Goal: Information Seeking & Learning: Check status

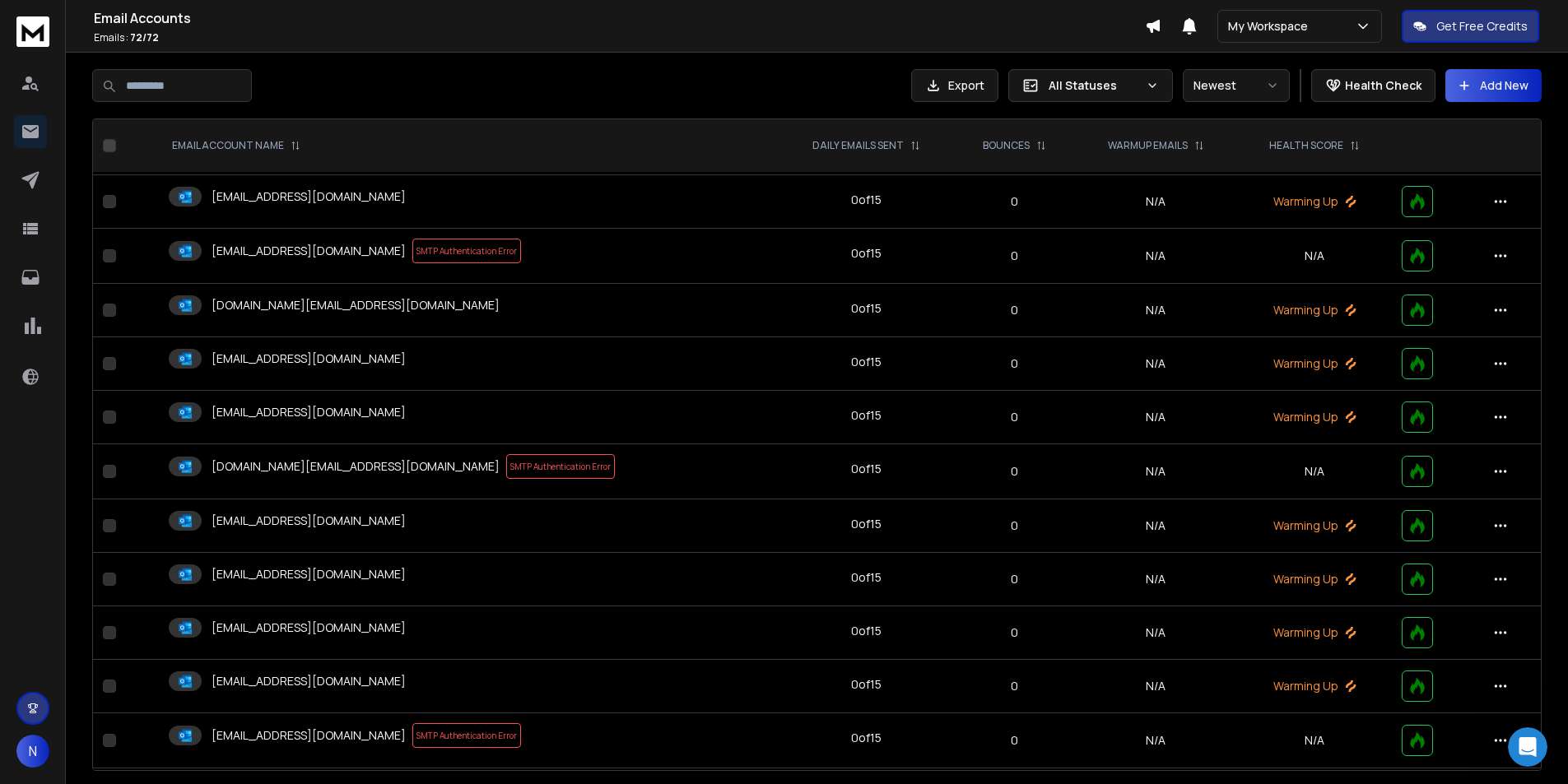
click at [372, 198] on div "[EMAIL_ADDRESS][DOMAIN_NAME]" at bounding box center [467, 197] width 598 height 20
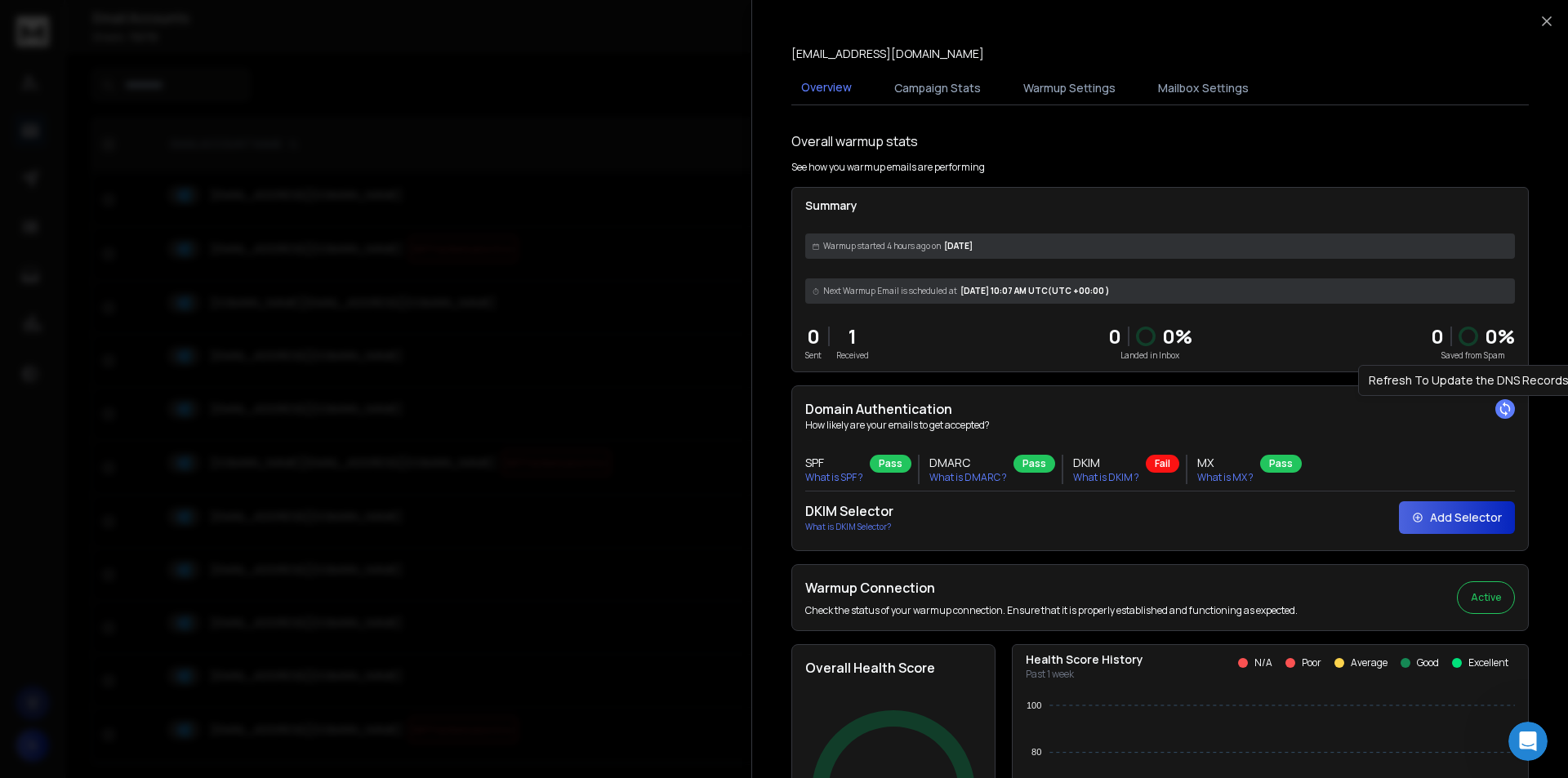
click at [1500, 408] on icon at bounding box center [1505, 408] width 16 height 16
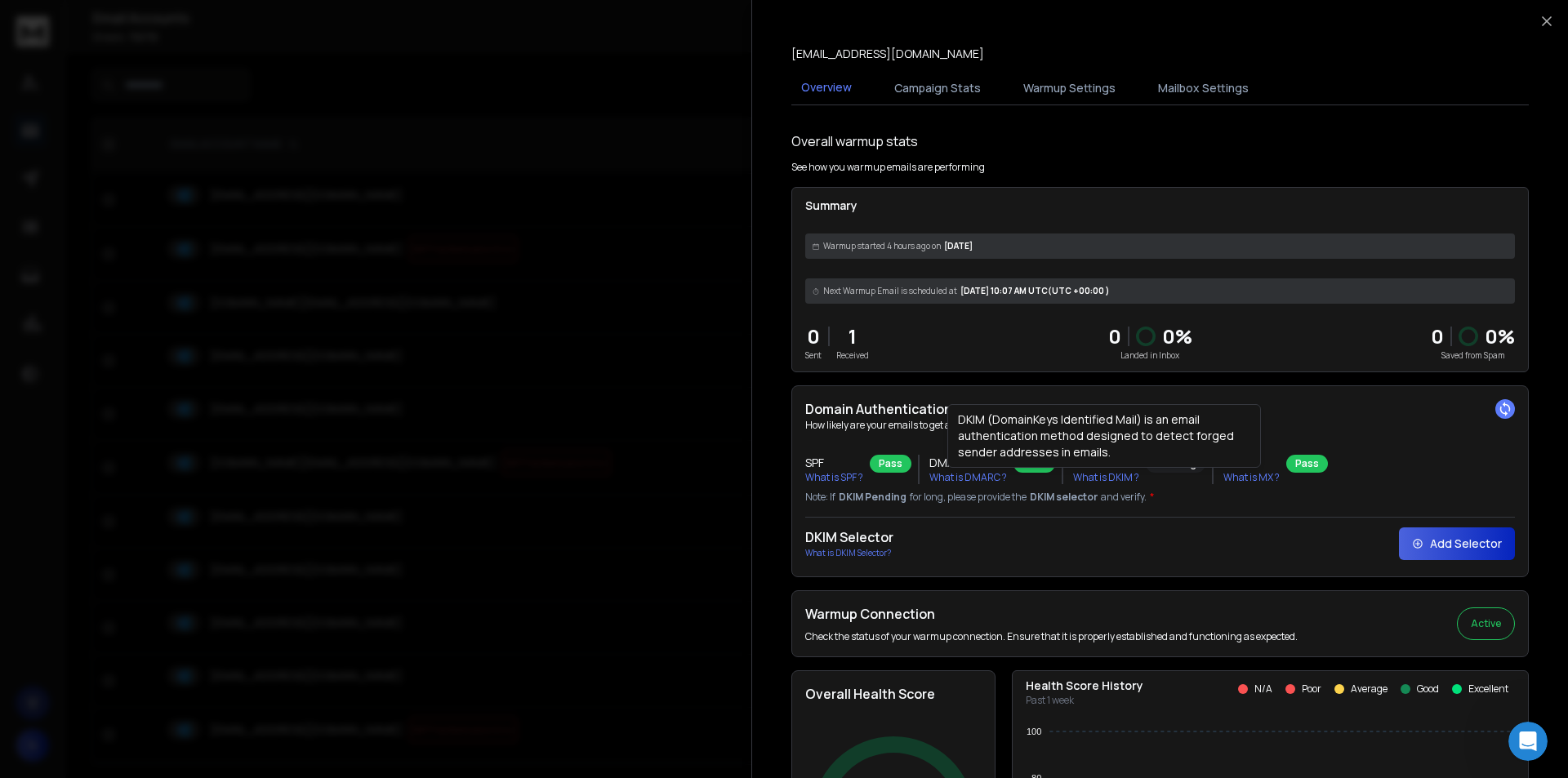
click at [1089, 463] on div "DKIM (DomainKeys Identified Mail) is an email authentication method designed to…" at bounding box center [1104, 437] width 313 height 64
click at [928, 405] on h2 "Domain Authentication" at bounding box center [1160, 408] width 709 height 20
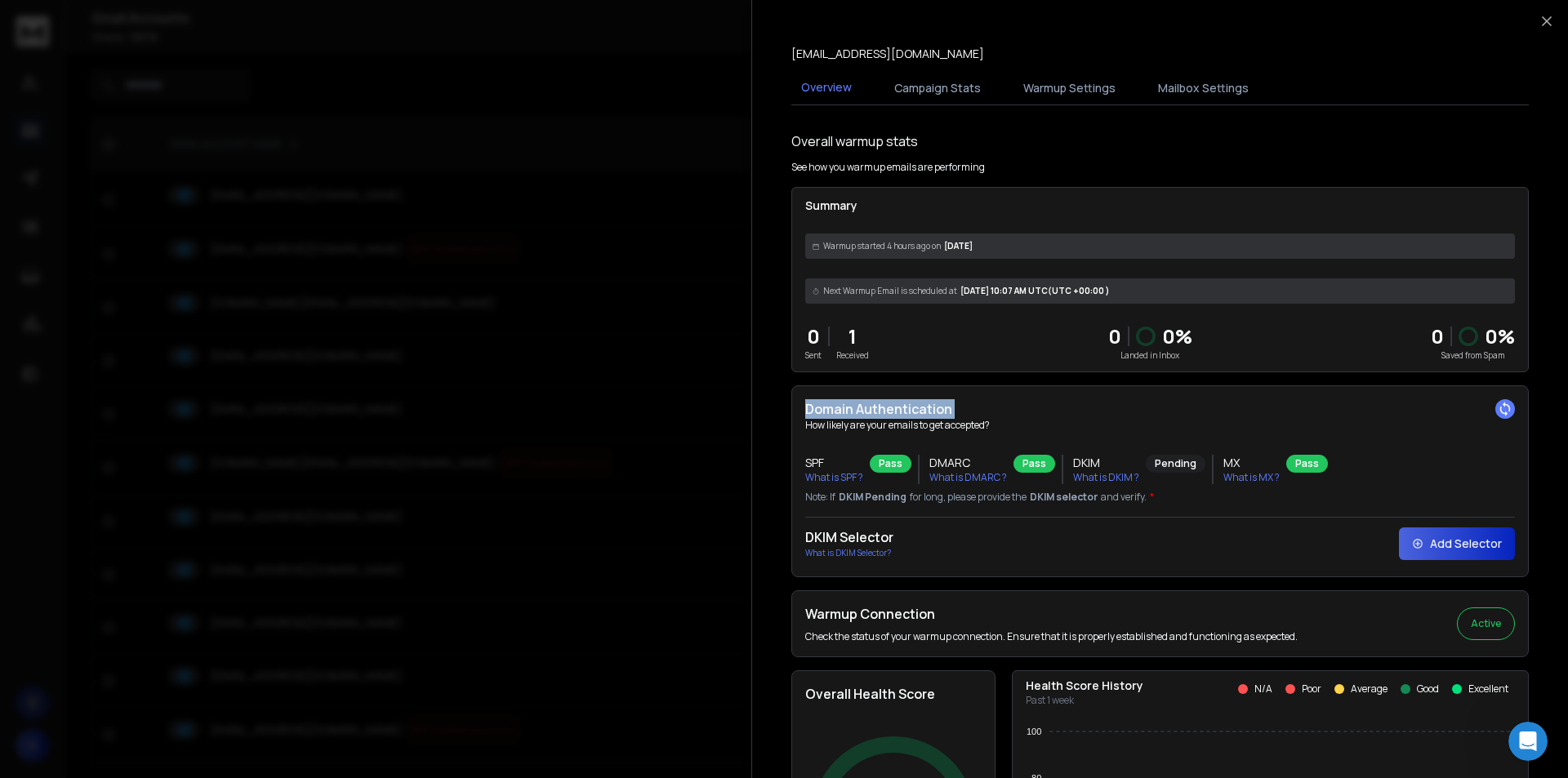
click at [929, 405] on h2 "Domain Authentication" at bounding box center [1160, 408] width 709 height 20
click at [937, 417] on h2 "Domain Authentication" at bounding box center [1160, 408] width 709 height 20
click at [1173, 460] on div "Pending" at bounding box center [1176, 463] width 59 height 18
click at [863, 57] on p "[EMAIL_ADDRESS][DOMAIN_NAME]" at bounding box center [888, 53] width 192 height 16
drag, startPoint x: 863, startPoint y: 57, endPoint x: 940, endPoint y: 51, distance: 77.2
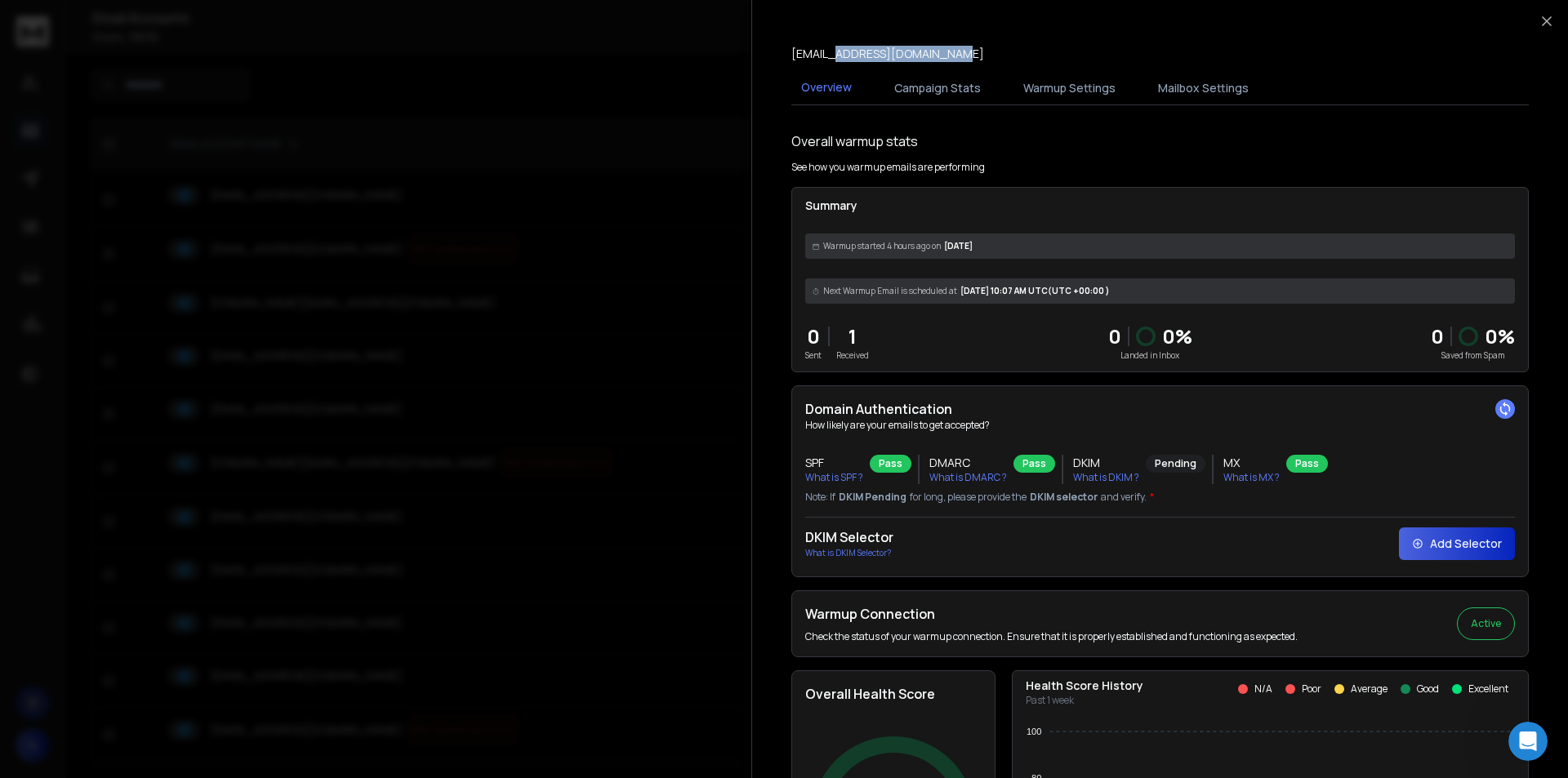
click at [940, 51] on p "[EMAIL_ADDRESS][DOMAIN_NAME]" at bounding box center [888, 53] width 192 height 16
copy p "[DOMAIN_NAME]"
click at [758, 286] on div "Multi Select Table Sheet [EMAIL_ADDRESS][DOMAIN_NAME] Overview Campaign Stats W…" at bounding box center [1160, 389] width 817 height 778
click at [736, 278] on div at bounding box center [784, 389] width 1568 height 778
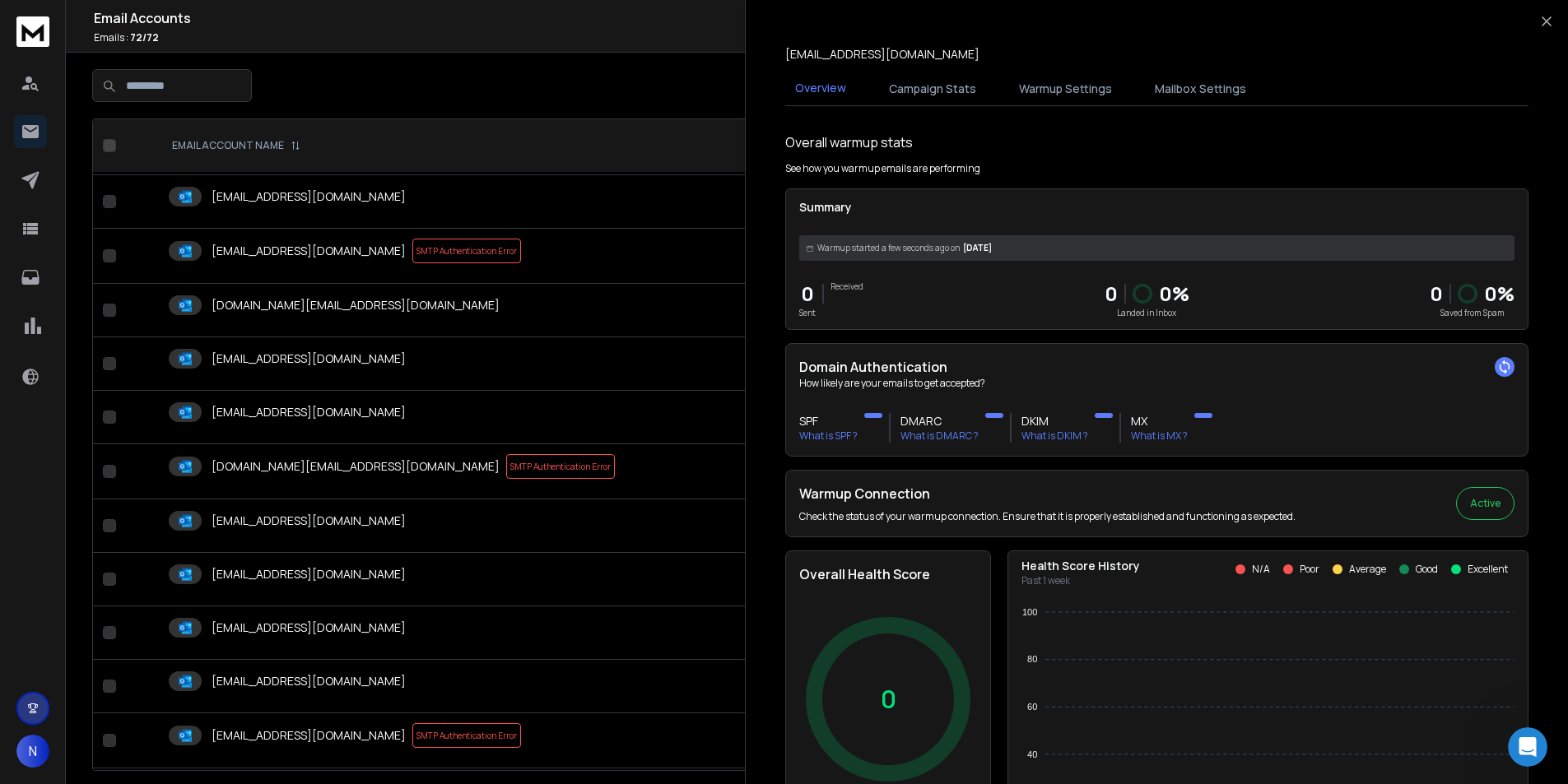
click at [720, 269] on tr "[EMAIL_ADDRESS][DOMAIN_NAME] SMTP Authentication Error 0 of 15 0 N/A N/A" at bounding box center [817, 257] width 1448 height 55
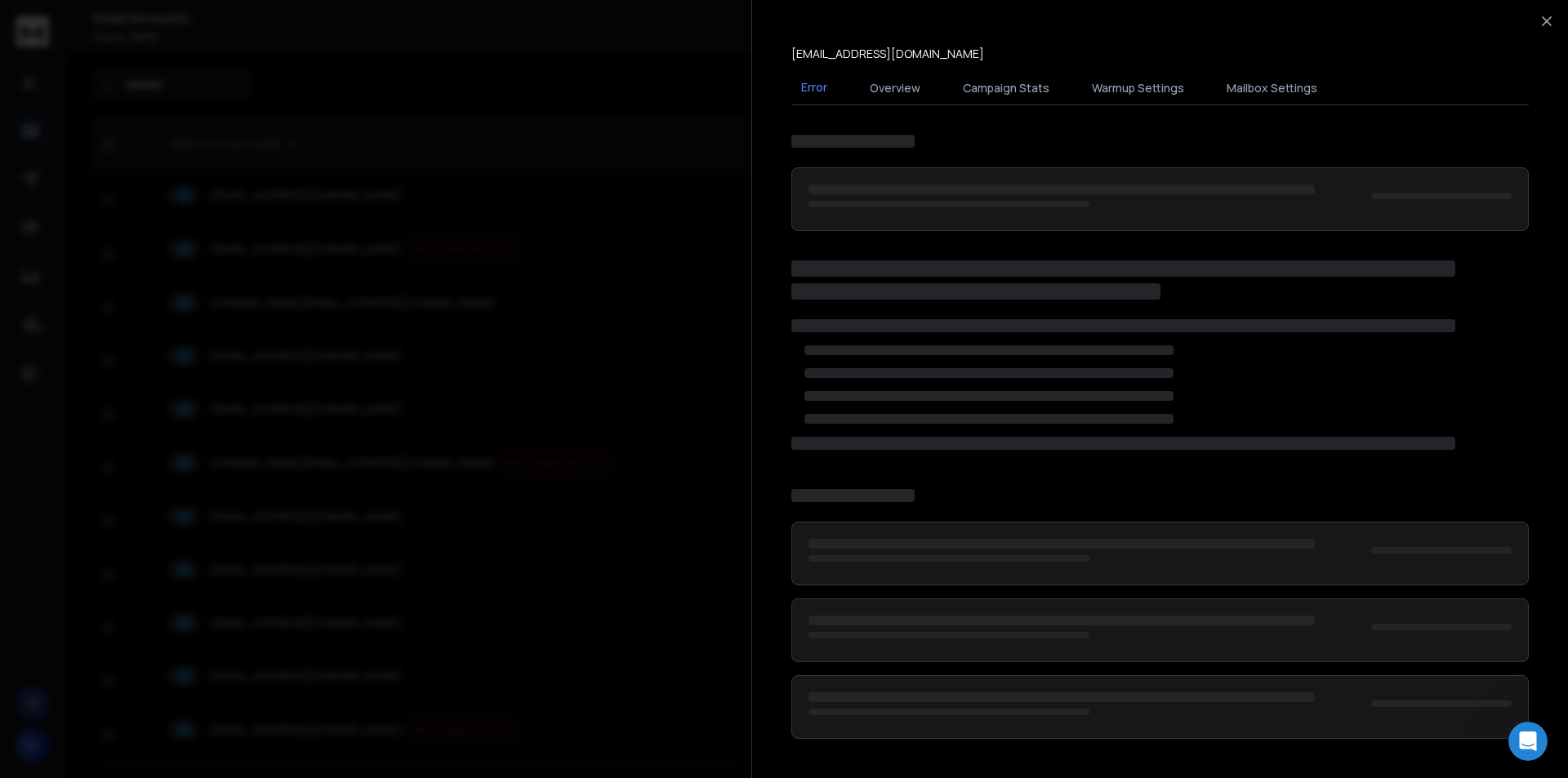
click at [648, 310] on div at bounding box center [784, 389] width 1568 height 778
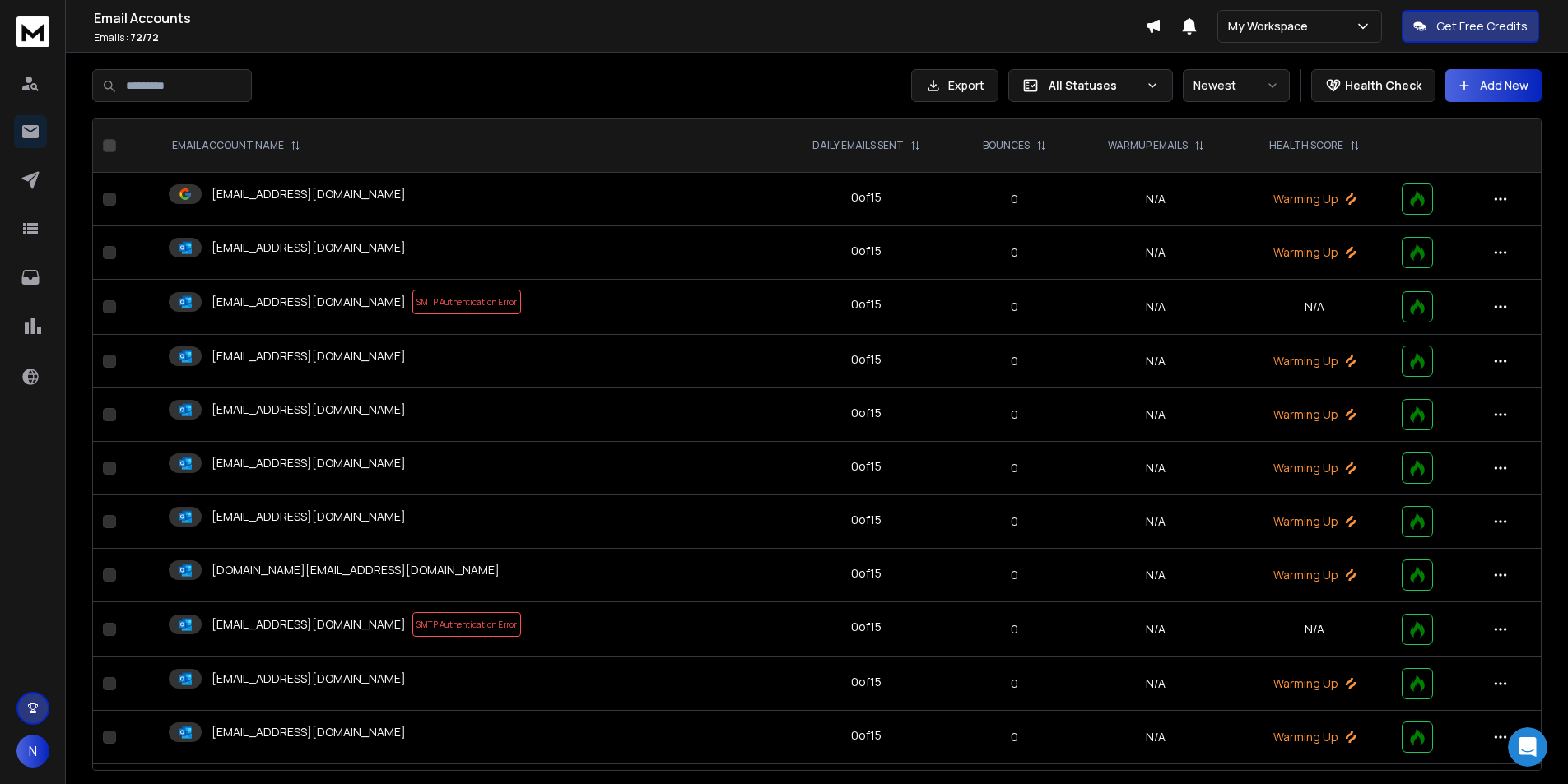
click at [359, 202] on div "[EMAIL_ADDRESS][DOMAIN_NAME]" at bounding box center [467, 194] width 598 height 20
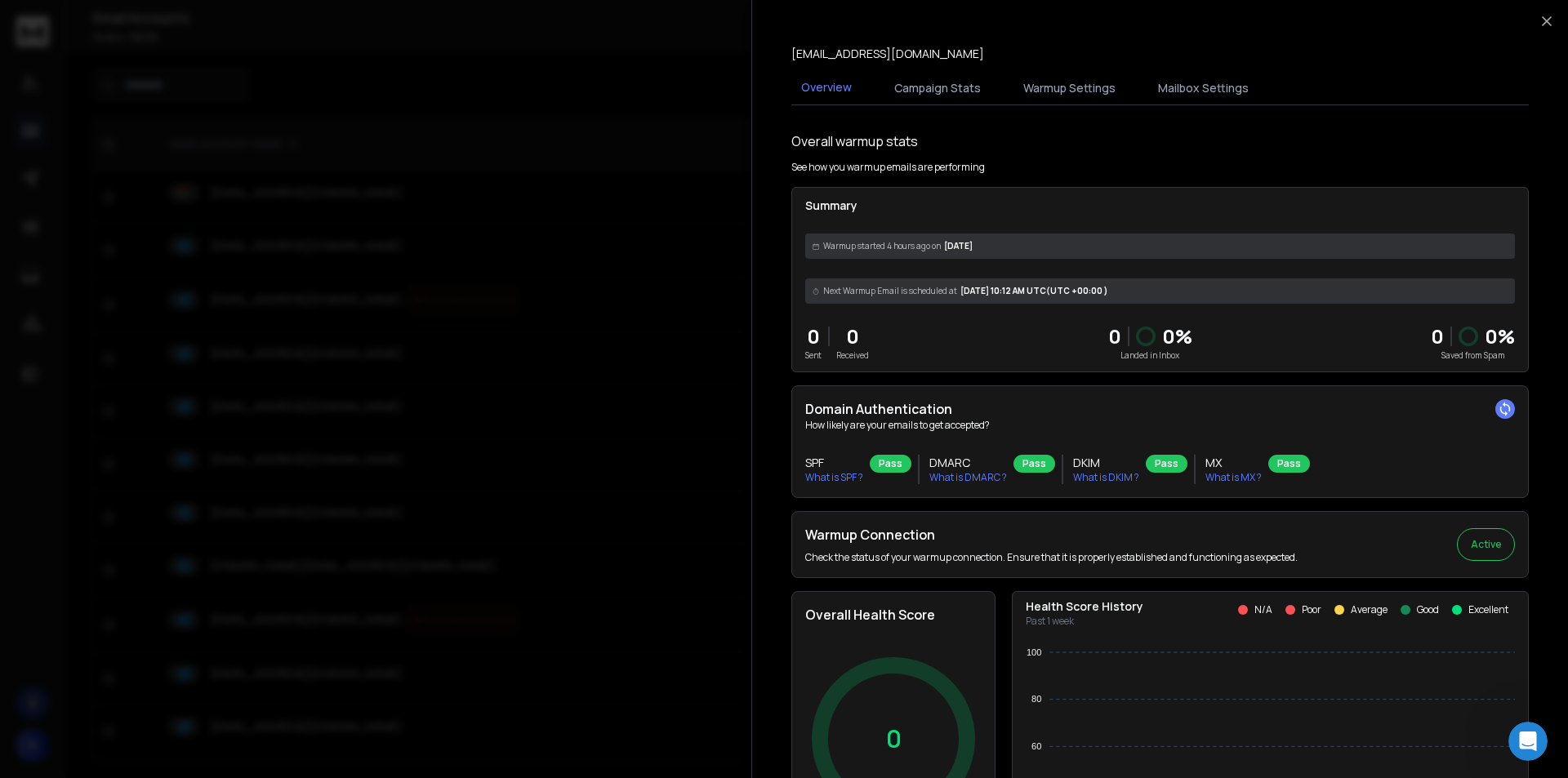
click at [1173, 463] on div "Pass" at bounding box center [1167, 463] width 42 height 18
click at [1548, 24] on icon "button" at bounding box center [1546, 21] width 16 height 16
